Goal: Communication & Community: Answer question/provide support

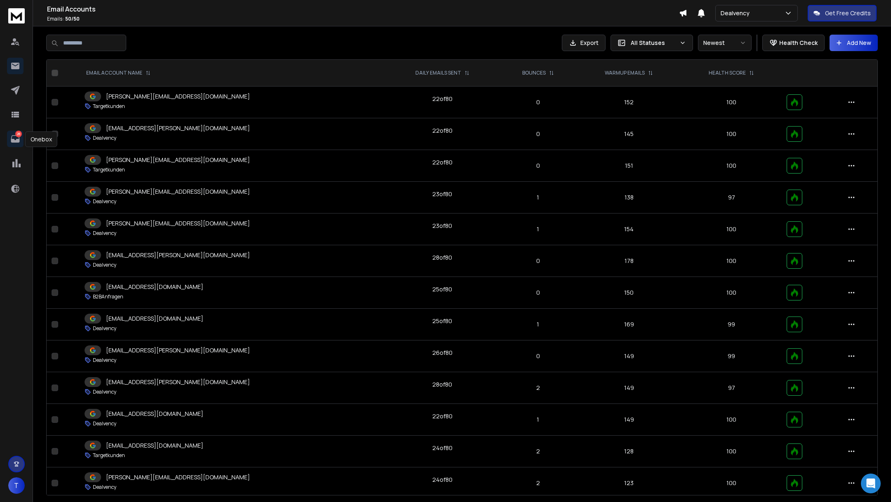
click at [14, 144] on link "28" at bounding box center [15, 139] width 16 height 16
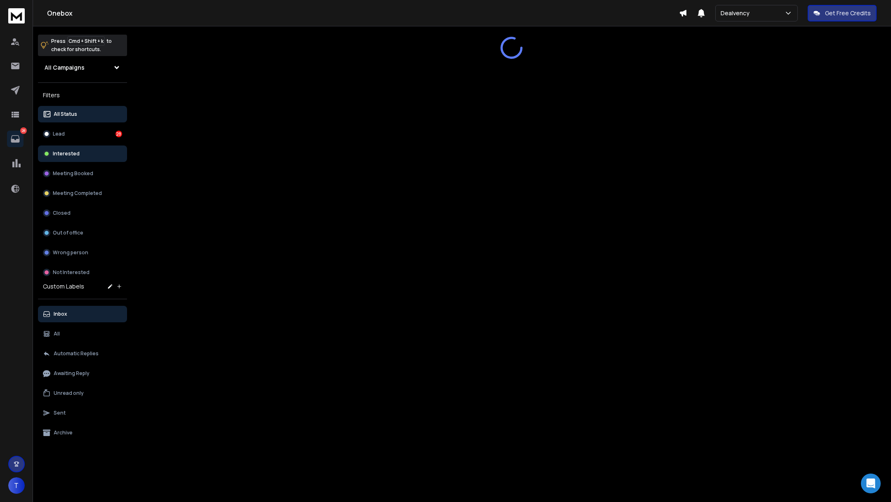
click at [90, 154] on button "Interested" at bounding box center [82, 154] width 89 height 16
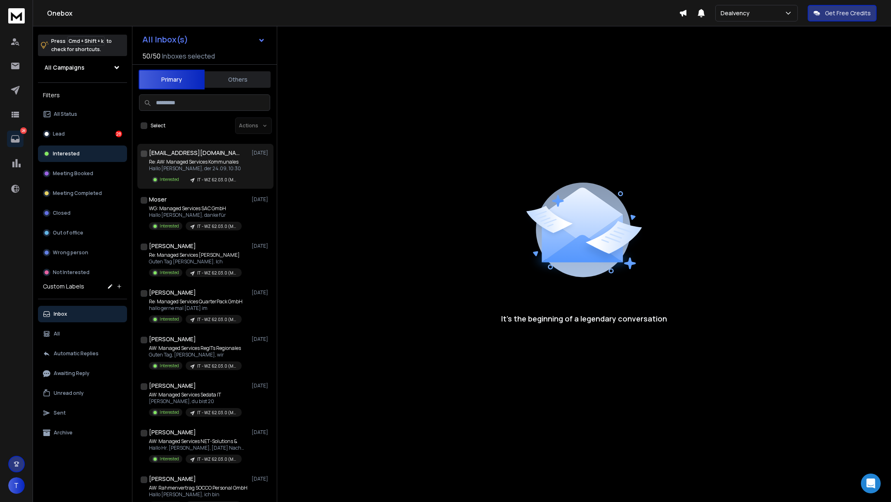
click at [200, 165] on p "Hallo [PERSON_NAME], der 24.09, 10:30" at bounding box center [195, 168] width 93 height 7
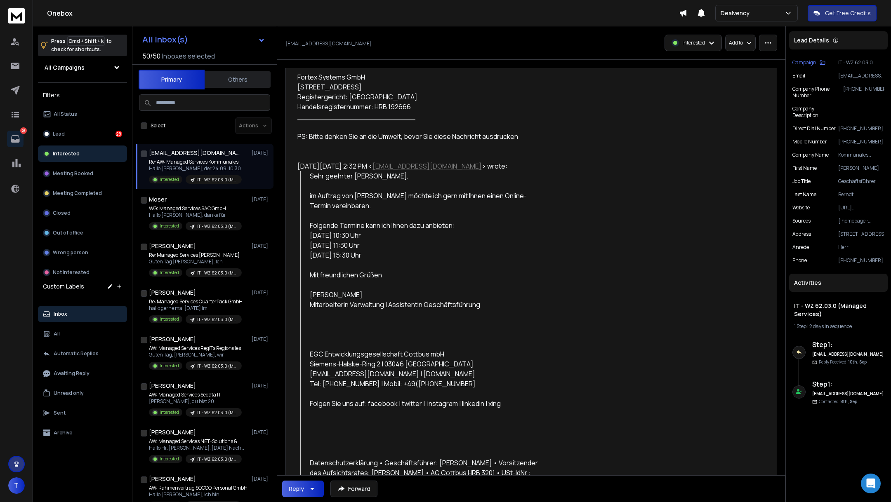
scroll to position [203, 0]
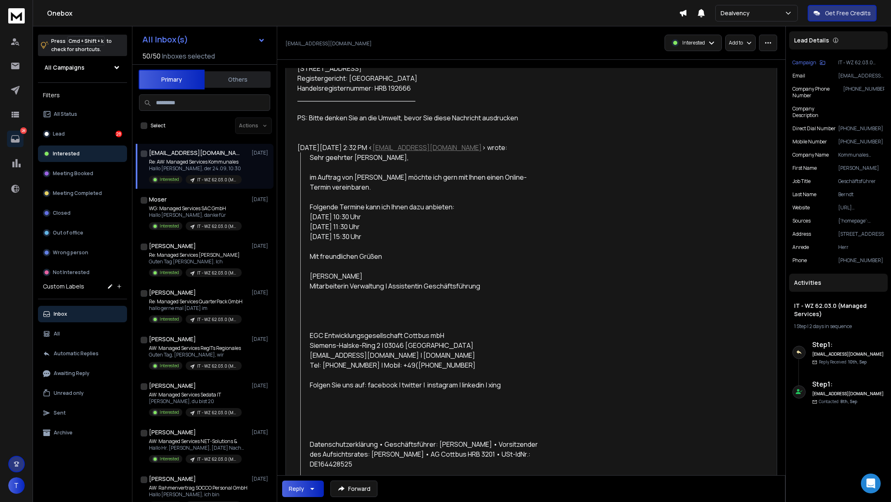
drag, startPoint x: 490, startPoint y: 375, endPoint x: 414, endPoint y: 378, distance: 76.8
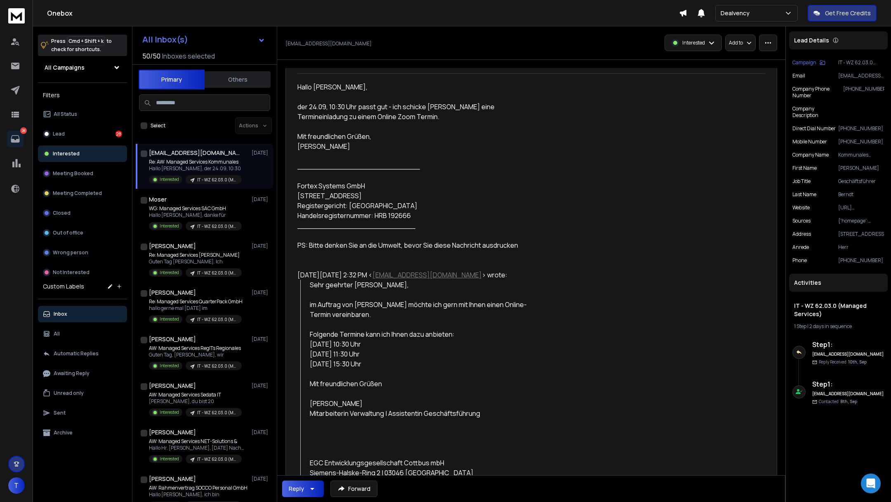
scroll to position [0, 0]
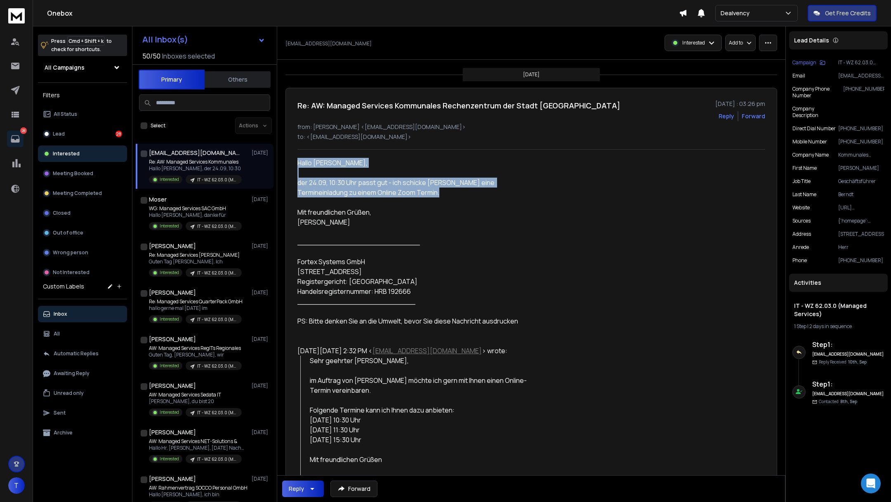
drag, startPoint x: 389, startPoint y: 194, endPoint x: 295, endPoint y: 167, distance: 98.3
click at [330, 165] on div "Hallo [PERSON_NAME]," at bounding box center [417, 163] width 241 height 10
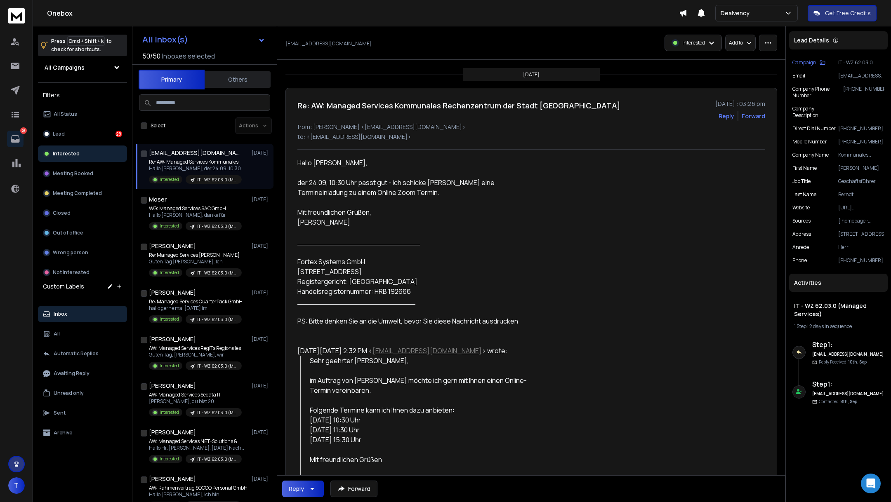
click at [330, 165] on div "Hallo [PERSON_NAME]," at bounding box center [417, 163] width 241 height 10
click at [371, 191] on div "der 24.09, 10:30 Uhr passt gut - ich schicke [PERSON_NAME] eine Termineinladung…" at bounding box center [417, 188] width 241 height 20
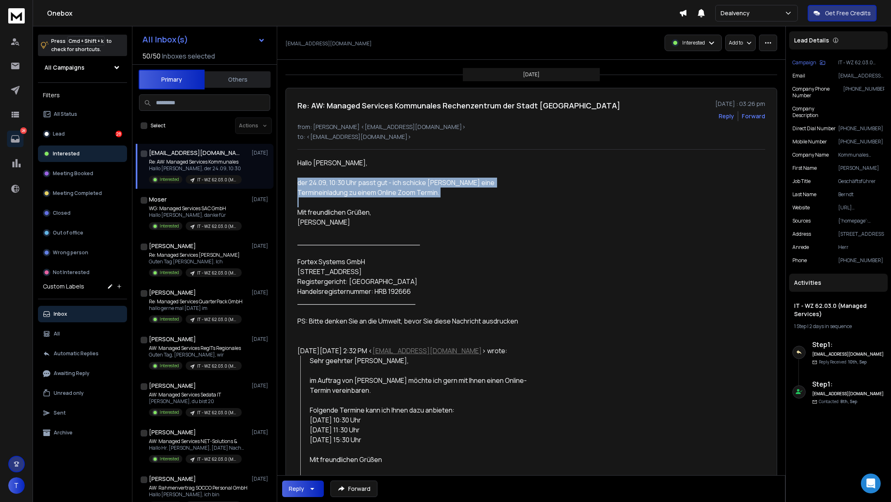
click at [407, 191] on div "der 24.09, 10:30 Uhr passt gut - ich schicke [PERSON_NAME] eine Termineinladung…" at bounding box center [417, 188] width 241 height 20
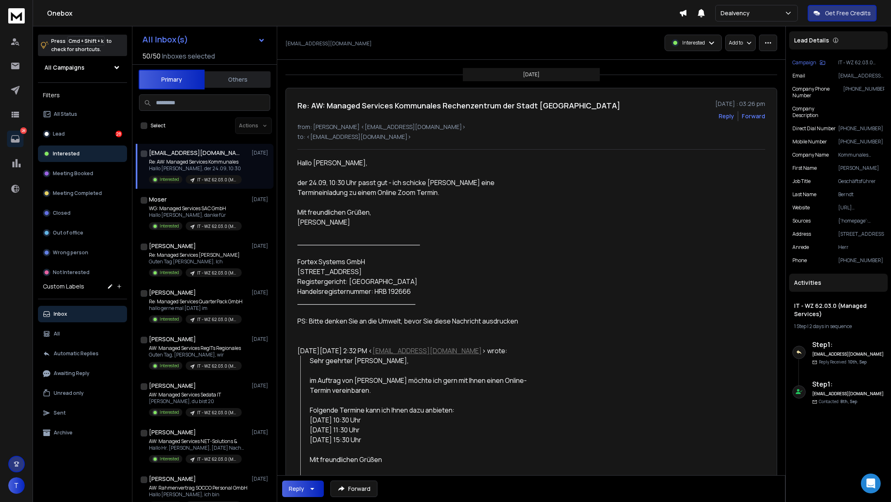
click at [407, 191] on div "der 24.09, 10:30 Uhr passt gut - ich schicke [PERSON_NAME] eine Termineinladung…" at bounding box center [417, 188] width 241 height 20
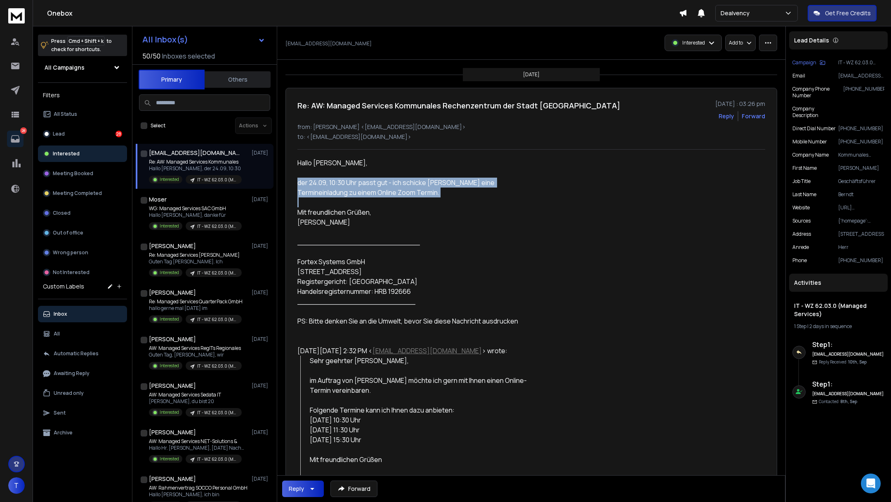
click at [414, 191] on div "der 24.09, 10:30 Uhr passt gut - ich schicke [PERSON_NAME] eine Termineinladung…" at bounding box center [417, 188] width 241 height 20
